Goal: Task Accomplishment & Management: Manage account settings

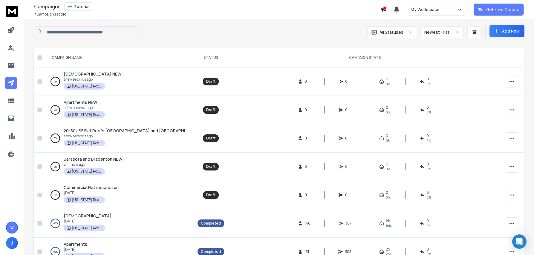
scroll to position [22, 0]
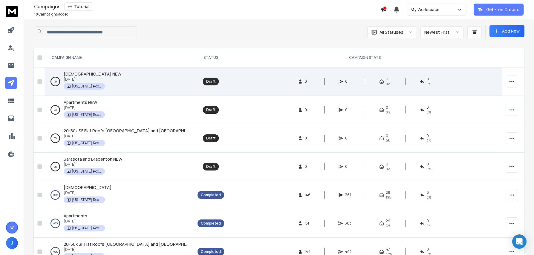
click at [153, 81] on div "0 % Churches NEW 4 days ago Florida Roof Renewal" at bounding box center [118, 81] width 137 height 21
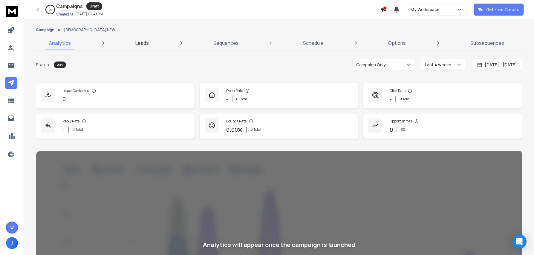
click at [147, 45] on p "Leads" at bounding box center [141, 42] width 13 height 7
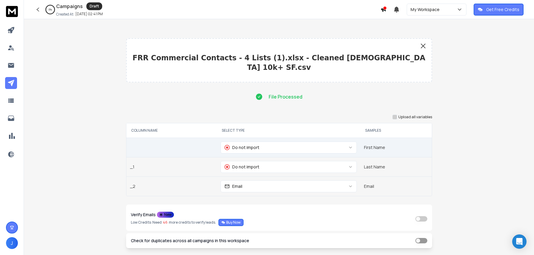
click at [317, 142] on button "Do not import" at bounding box center [289, 148] width 136 height 12
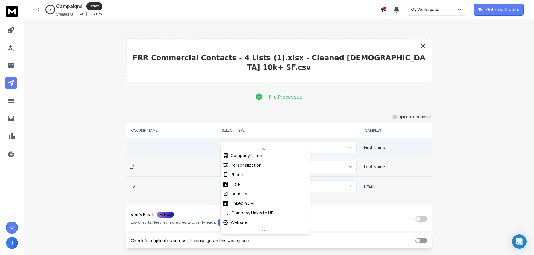
scroll to position [13, 0]
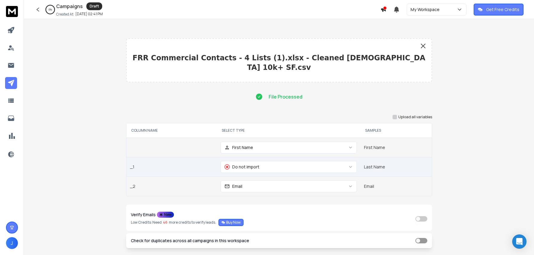
click at [280, 161] on button "Do not import" at bounding box center [289, 167] width 136 height 12
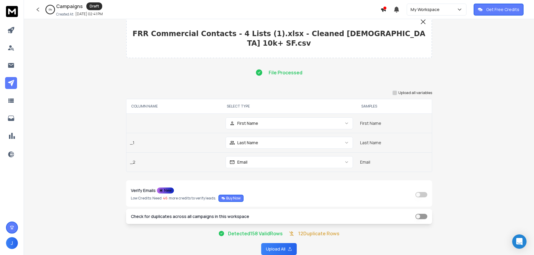
click at [282, 243] on button "Upload All" at bounding box center [279, 249] width 36 height 12
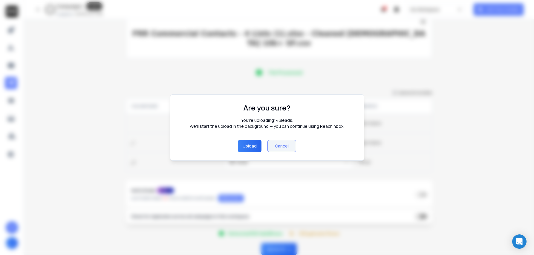
click at [253, 143] on button "Upload" at bounding box center [250, 146] width 24 height 12
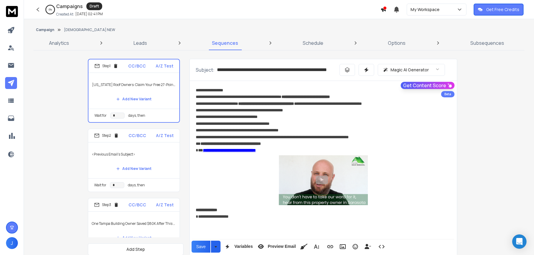
scroll to position [9, 0]
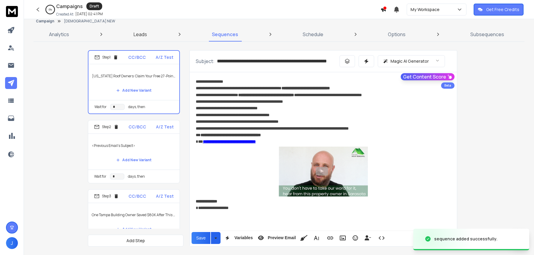
click at [142, 36] on p "Leads" at bounding box center [140, 34] width 13 height 7
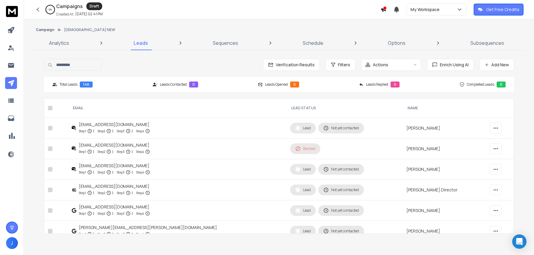
click at [49, 30] on button "Campaign" at bounding box center [45, 29] width 19 height 5
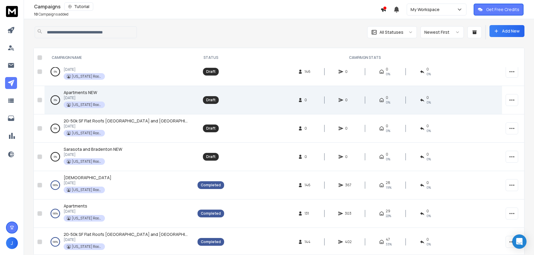
scroll to position [8, 0]
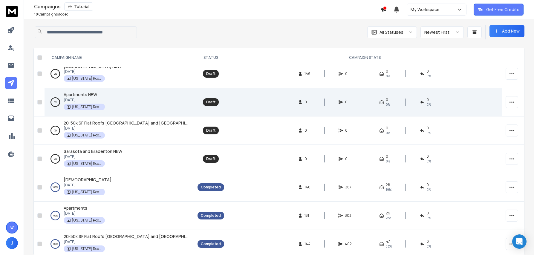
click at [142, 103] on div "0 % Apartments NEW 4 days ago Florida Roof Renewal" at bounding box center [118, 102] width 137 height 21
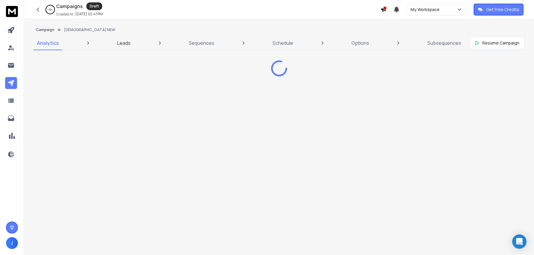
click at [126, 45] on p "Leads" at bounding box center [123, 42] width 13 height 7
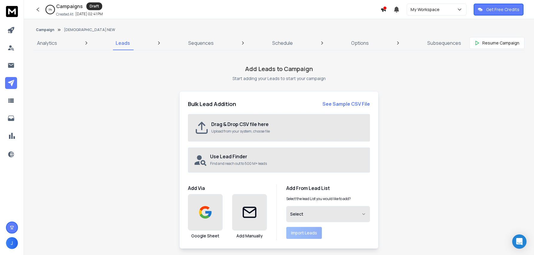
click at [225, 131] on p "Upload from your system, choose file" at bounding box center [287, 131] width 152 height 5
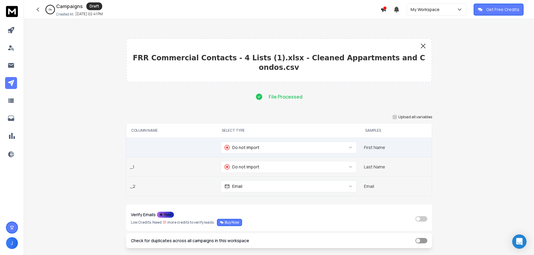
click at [331, 142] on button "Do not import" at bounding box center [289, 148] width 136 height 12
click at [258, 161] on button "Do not import" at bounding box center [289, 167] width 136 height 12
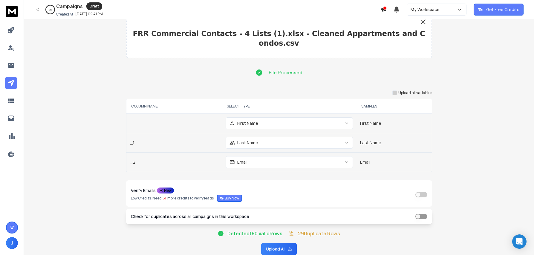
click at [278, 243] on button "Upload All" at bounding box center [279, 249] width 36 height 12
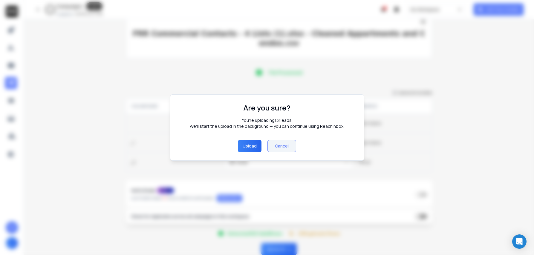
click at [248, 143] on button "Upload" at bounding box center [250, 146] width 24 height 12
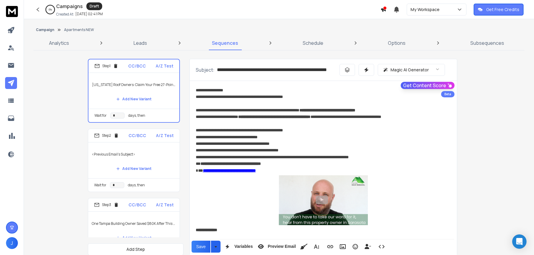
click at [48, 31] on button "Campaign" at bounding box center [45, 29] width 19 height 5
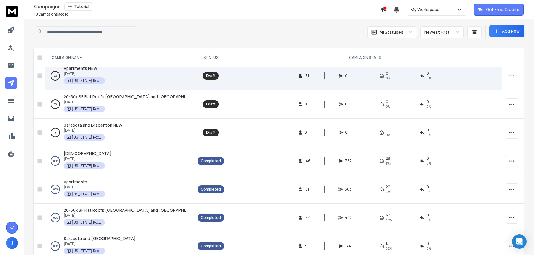
scroll to position [35, 0]
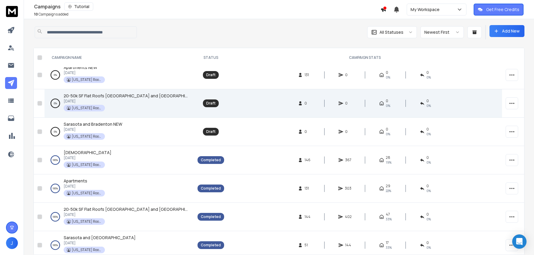
click at [131, 108] on div "[US_STATE] Roof Renewal" at bounding box center [126, 108] width 124 height 7
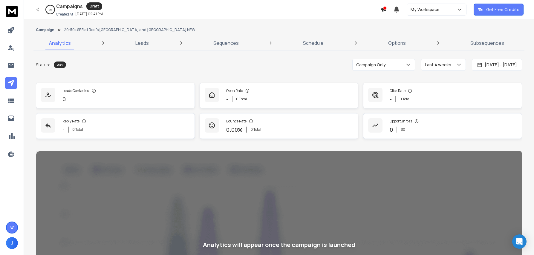
click at [99, 94] on link "Leads Contacted 0" at bounding box center [115, 96] width 159 height 26
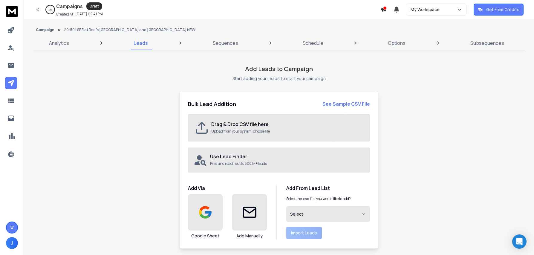
click at [235, 121] on h2 "Drag & Drop CSV file here" at bounding box center [287, 124] width 152 height 7
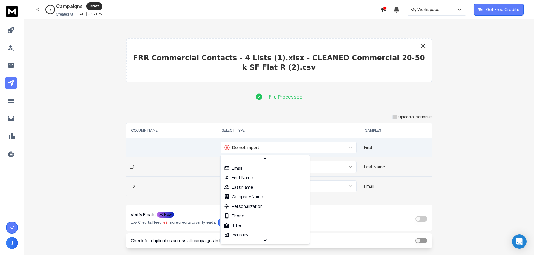
click at [296, 149] on button "Do not import" at bounding box center [289, 148] width 136 height 12
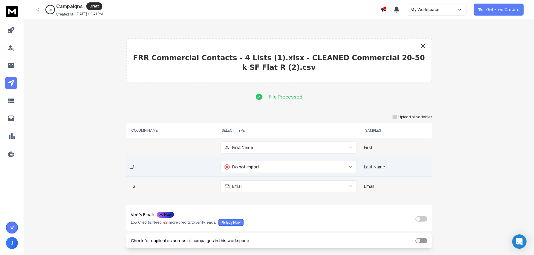
click at [264, 167] on button "Do not import" at bounding box center [289, 167] width 136 height 12
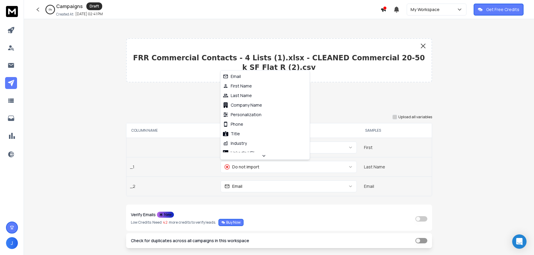
drag, startPoint x: 251, startPoint y: 93, endPoint x: 250, endPoint y: 101, distance: 7.8
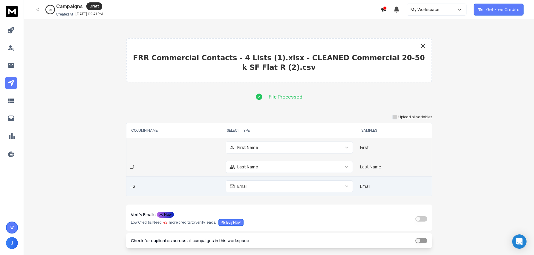
scroll to position [34, 0]
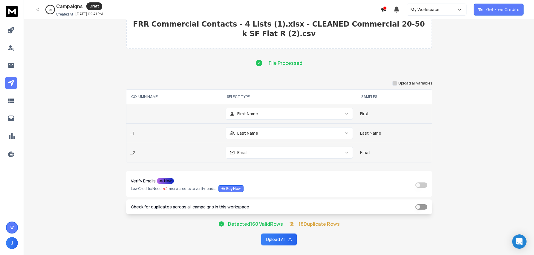
click at [274, 243] on button "Upload All" at bounding box center [279, 240] width 36 height 12
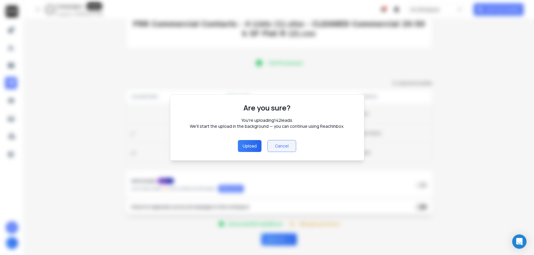
click at [252, 149] on button "Upload" at bounding box center [250, 146] width 24 height 12
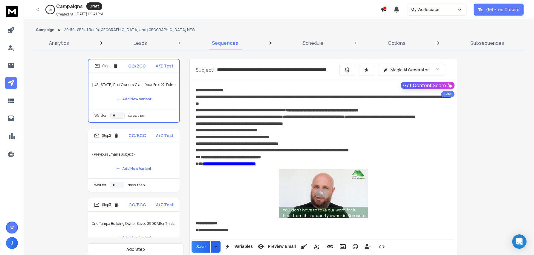
click at [41, 31] on button "Campaign" at bounding box center [45, 29] width 19 height 5
